Goal: Task Accomplishment & Management: Manage account settings

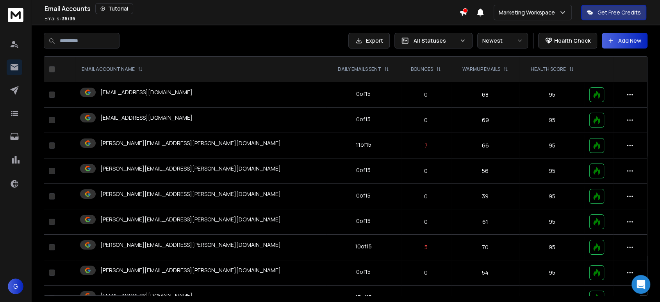
click at [17, 127] on div at bounding box center [16, 113] width 18 height 163
click at [17, 134] on icon at bounding box center [14, 136] width 8 height 7
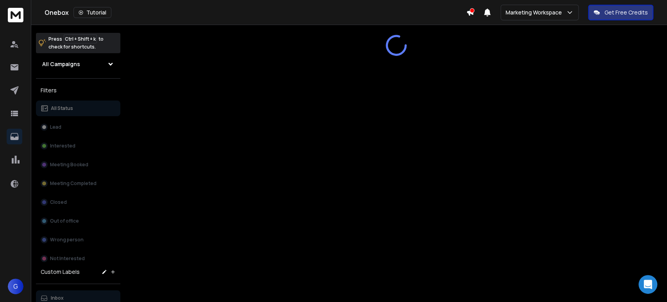
click at [86, 105] on div "All Status Lead Interested Meeting Booked Meeting Completed Closed Out of offic…" at bounding box center [78, 183] width 84 height 166
click at [71, 109] on p "All Status" at bounding box center [62, 108] width 22 height 6
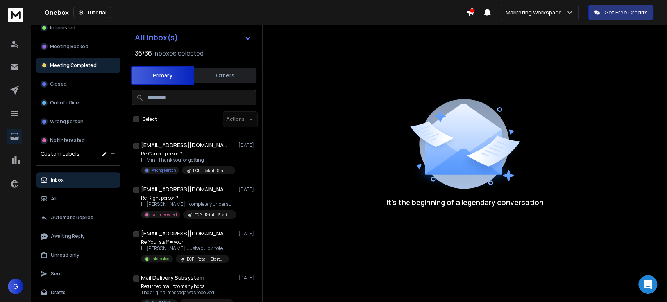
scroll to position [129, 0]
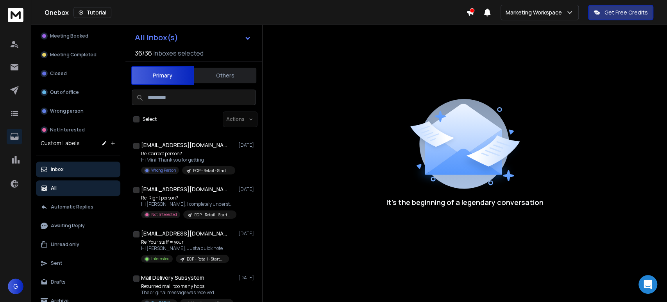
click at [73, 184] on button "All" at bounding box center [78, 188] width 84 height 16
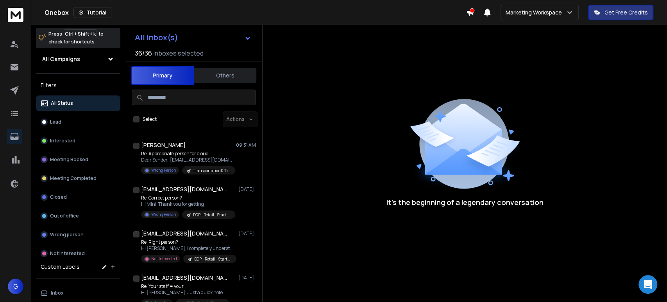
scroll to position [0, 0]
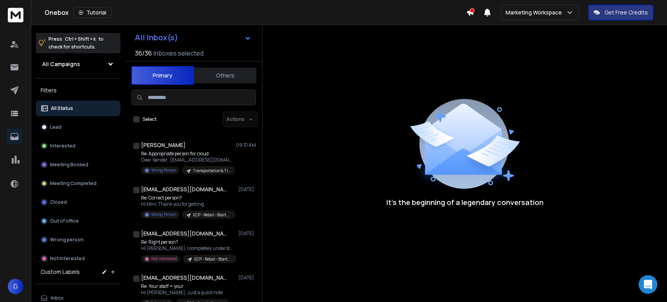
click at [88, 108] on button "All Status" at bounding box center [78, 108] width 84 height 16
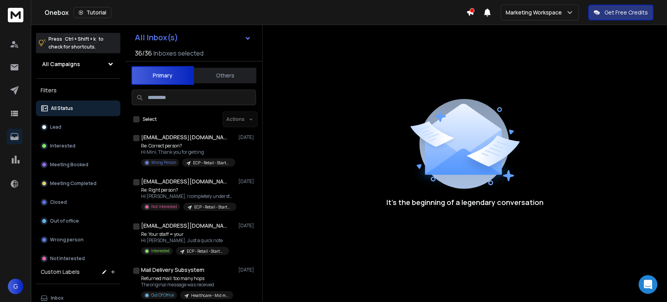
scroll to position [56, 0]
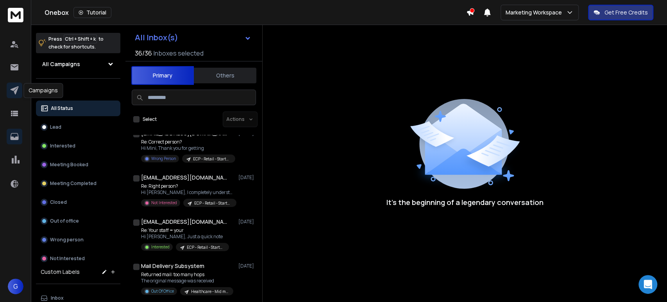
click at [16, 96] on link at bounding box center [15, 90] width 16 height 16
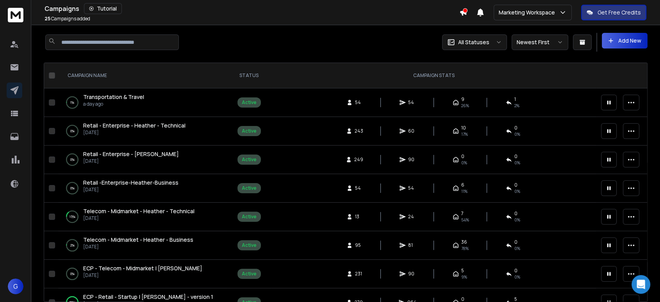
click at [163, 107] on div "1 % Transportation & Travel a day ago" at bounding box center [142, 102] width 153 height 19
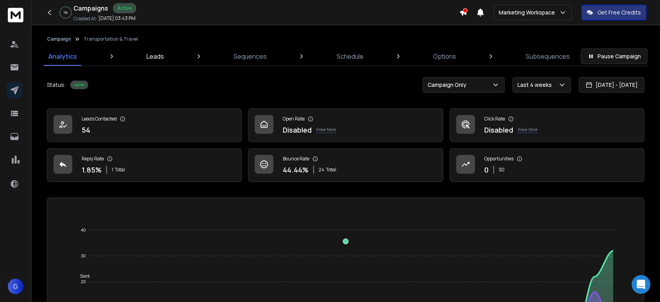
click at [159, 61] on p "Leads" at bounding box center [156, 56] width 18 height 9
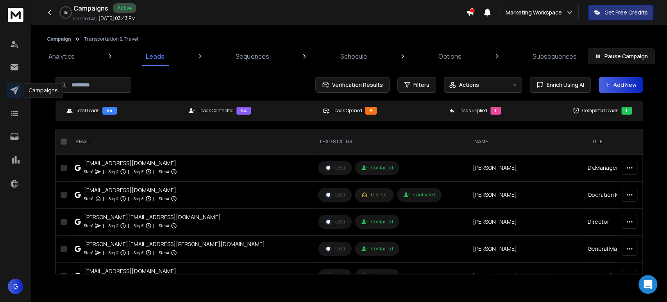
click at [11, 89] on icon at bounding box center [14, 90] width 8 height 8
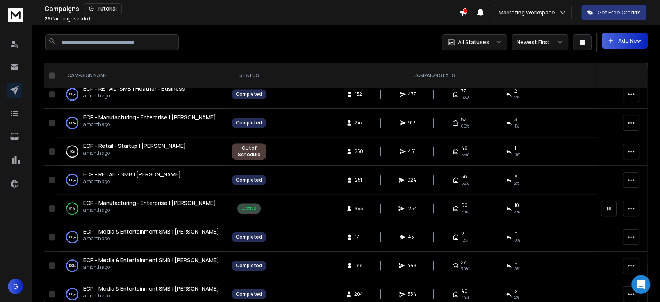
scroll to position [504, 0]
